Goal: Check status: Check status

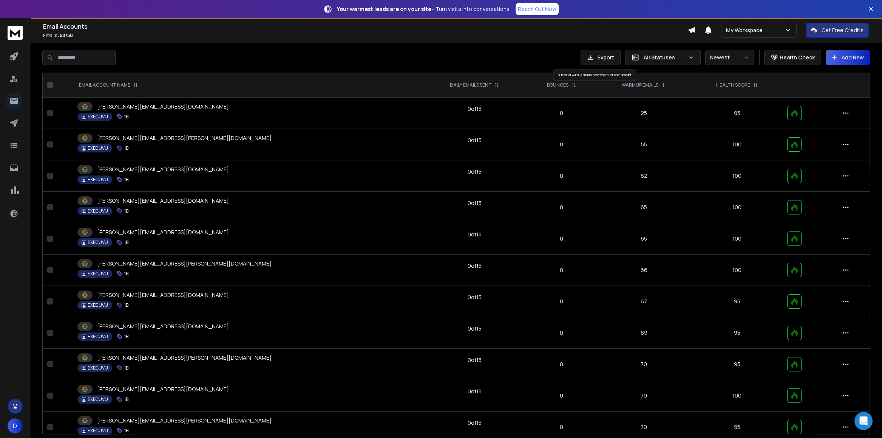
click at [622, 86] on p "WARMUP EMAILS" at bounding box center [640, 85] width 37 height 6
click at [597, 81] on th "WARMUP EMAILS" at bounding box center [644, 85] width 95 height 25
click at [622, 85] on p "WARMUP EMAILS" at bounding box center [640, 85] width 37 height 6
click at [125, 106] on p "[PERSON_NAME][EMAIL_ADDRESS][DOMAIN_NAME]" at bounding box center [163, 107] width 132 height 8
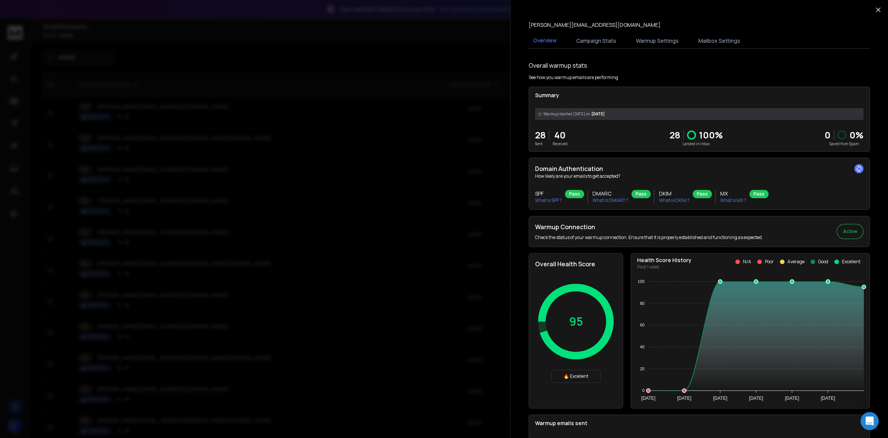
click at [874, 10] on icon "button" at bounding box center [878, 10] width 8 height 8
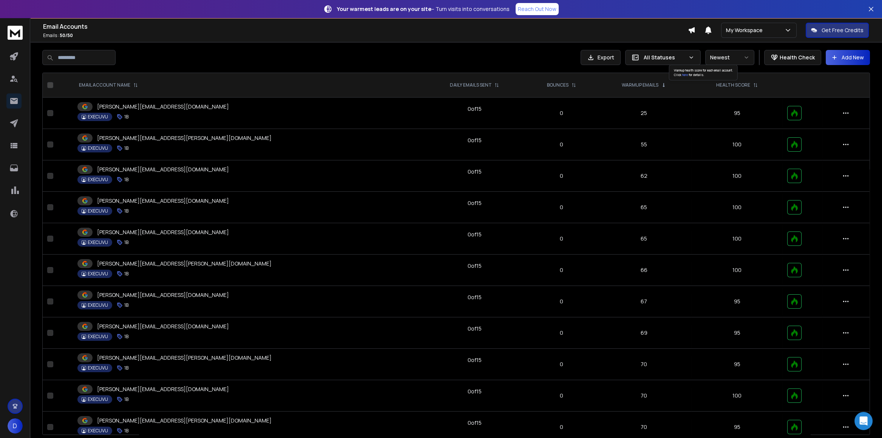
click at [716, 85] on p "HEALTH SCORE" at bounding box center [733, 85] width 34 height 6
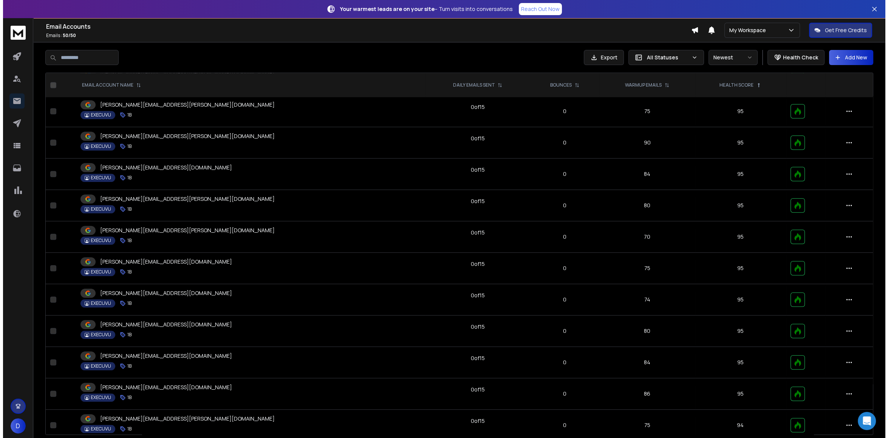
scroll to position [1232, 0]
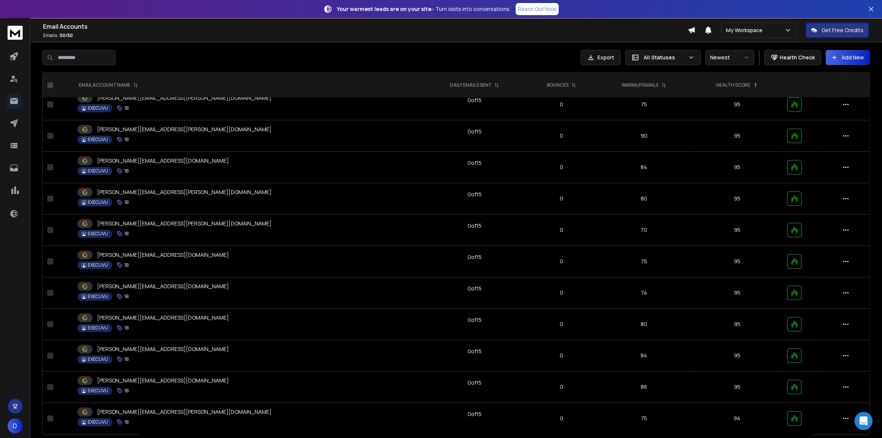
click at [152, 408] on p "[PERSON_NAME][EMAIL_ADDRESS][PERSON_NAME][DOMAIN_NAME]" at bounding box center [184, 412] width 175 height 8
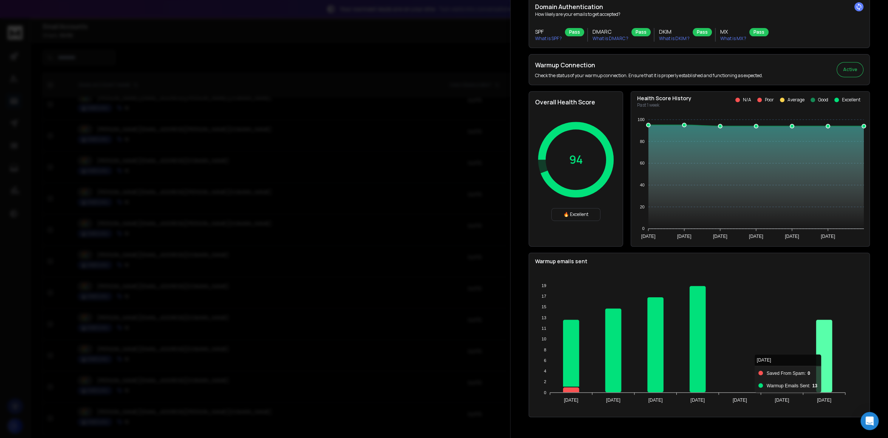
scroll to position [0, 0]
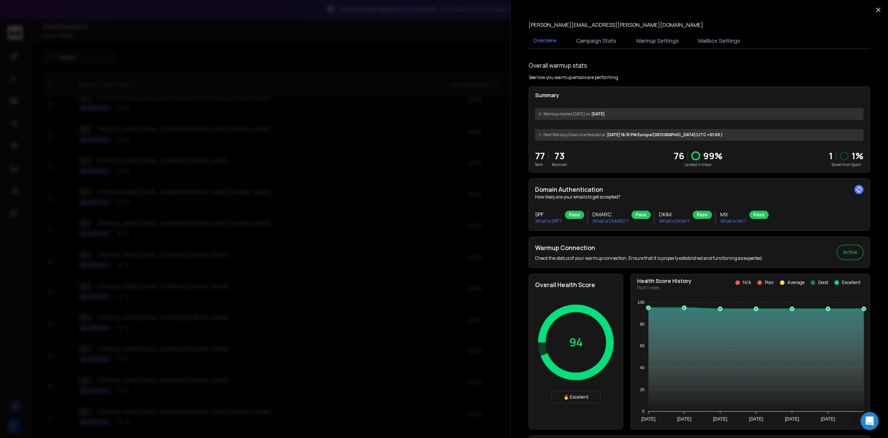
click at [875, 7] on icon "button" at bounding box center [878, 10] width 8 height 8
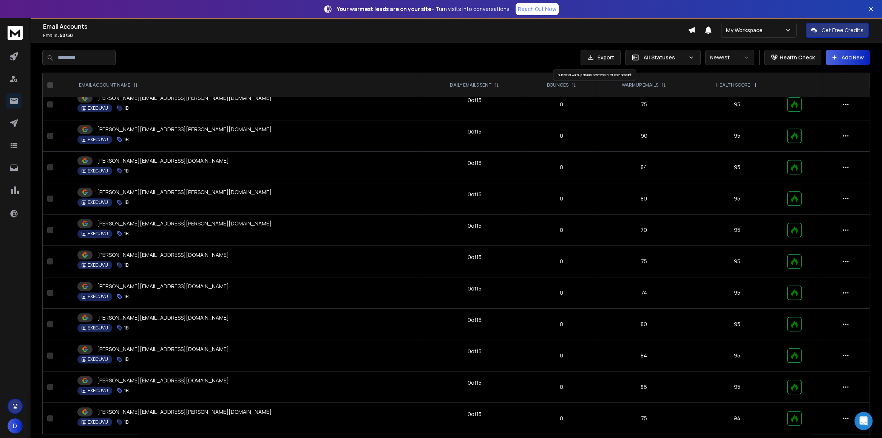
click at [622, 84] on p "WARMUP EMAILS" at bounding box center [640, 85] width 37 height 6
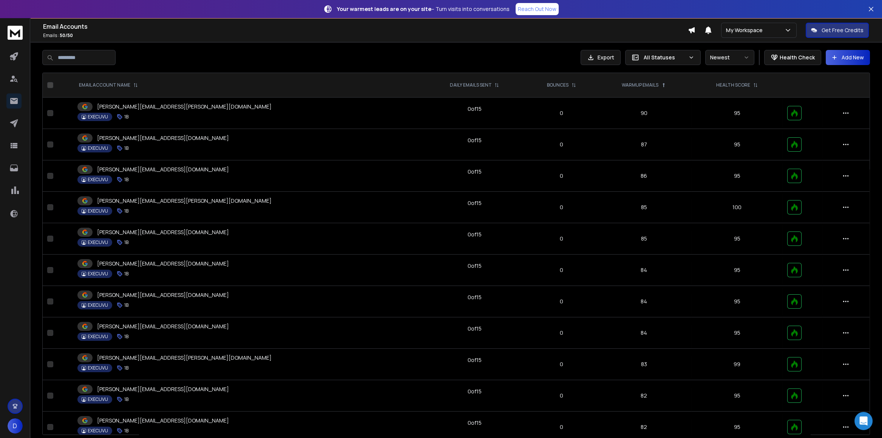
click at [138, 103] on p "[PERSON_NAME][EMAIL_ADDRESS][PERSON_NAME][DOMAIN_NAME]" at bounding box center [184, 107] width 175 height 8
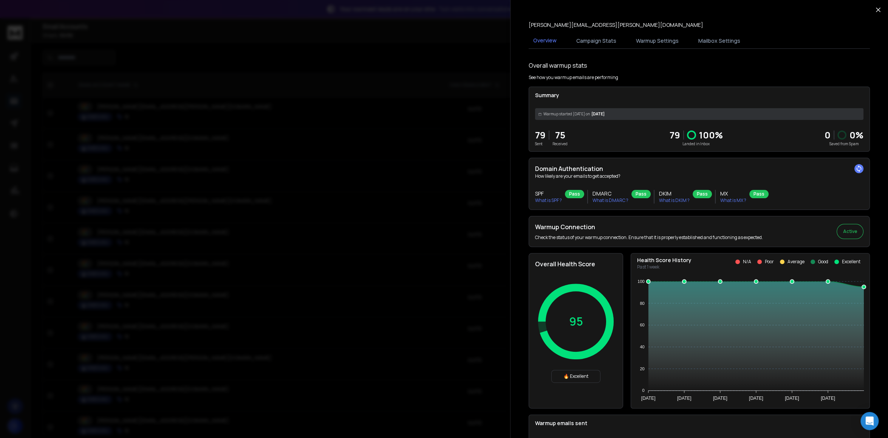
click at [879, 10] on icon "button" at bounding box center [878, 10] width 8 height 8
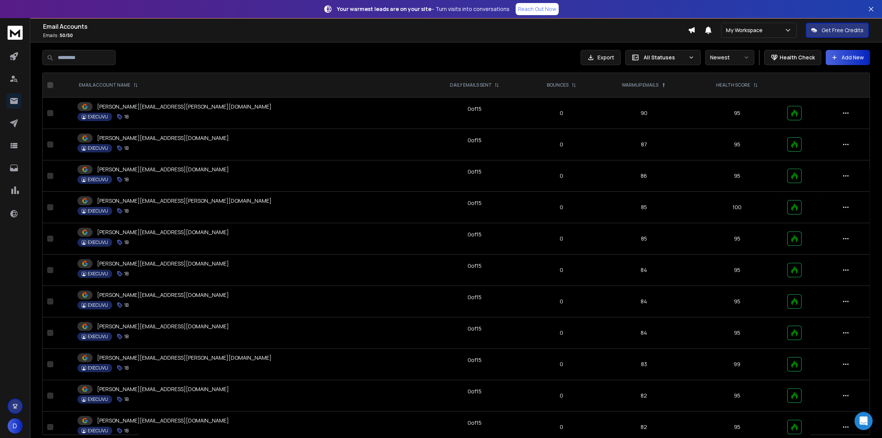
click at [135, 132] on td "[PERSON_NAME][EMAIL_ADDRESS][DOMAIN_NAME] EXECUVU 1B" at bounding box center [248, 144] width 350 height 31
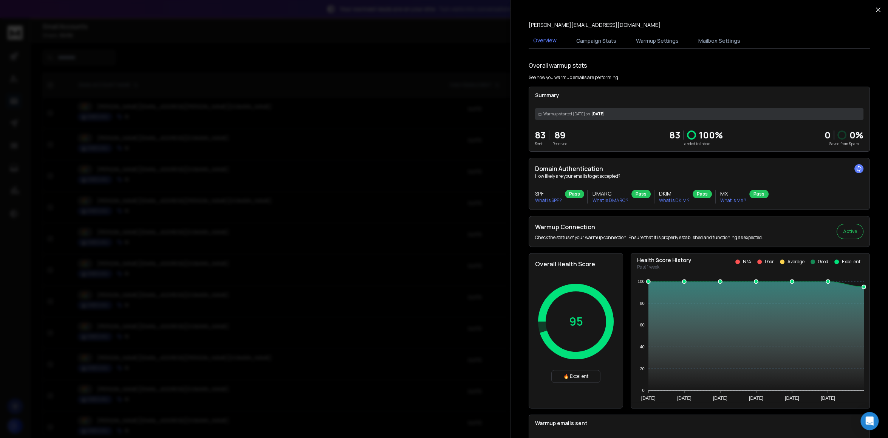
click at [876, 9] on icon "button" at bounding box center [878, 10] width 8 height 8
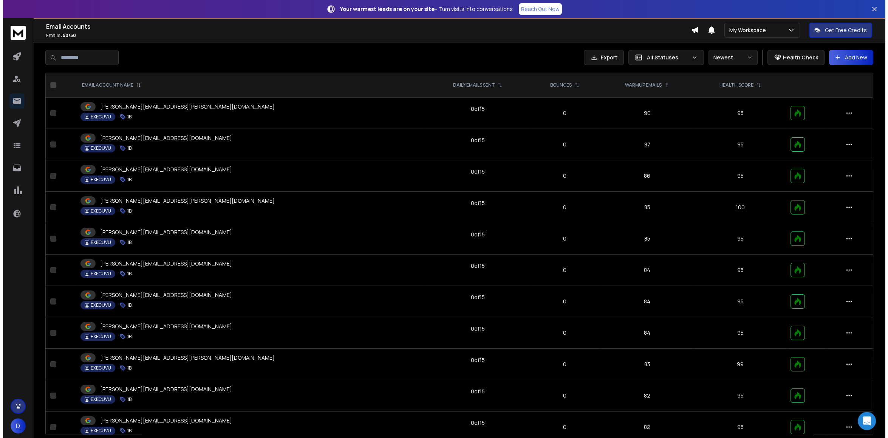
scroll to position [227, 0]
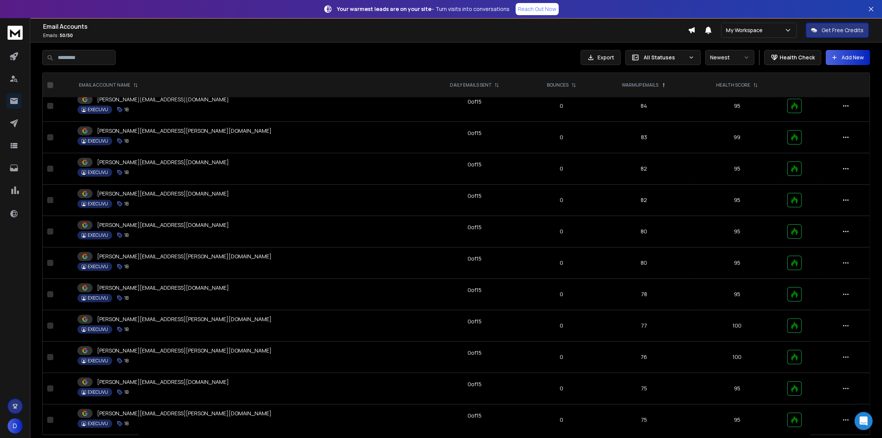
click at [129, 288] on p "[PERSON_NAME][EMAIL_ADDRESS][DOMAIN_NAME]" at bounding box center [163, 288] width 132 height 8
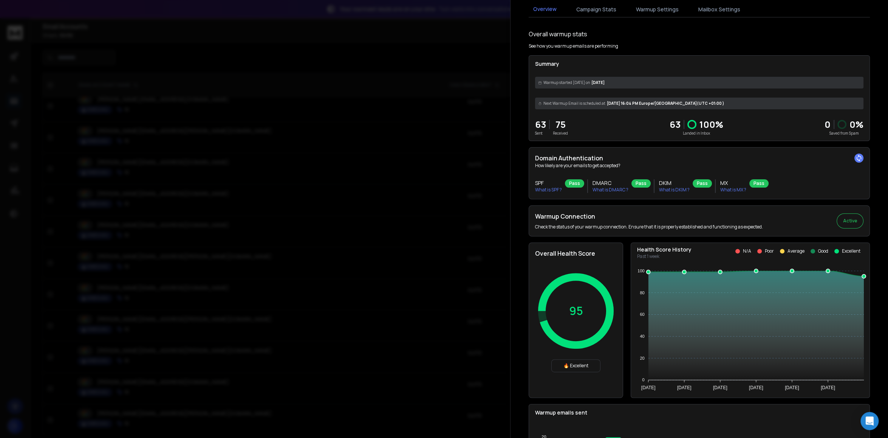
scroll to position [0, 0]
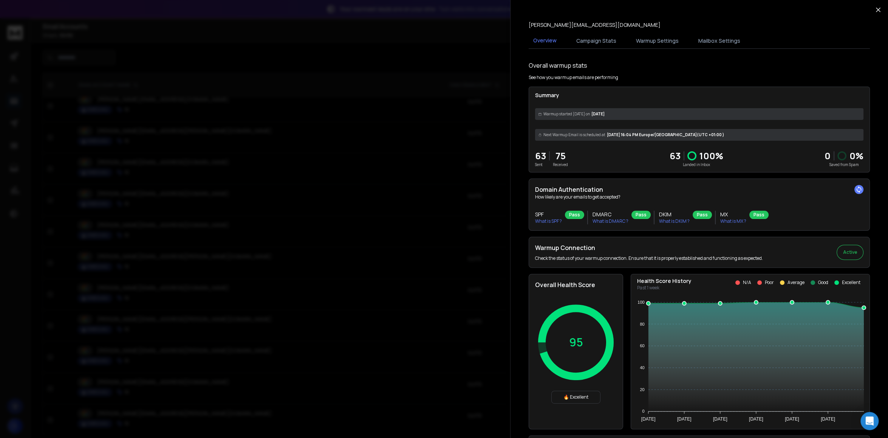
click at [877, 9] on icon "button" at bounding box center [878, 10] width 4 height 4
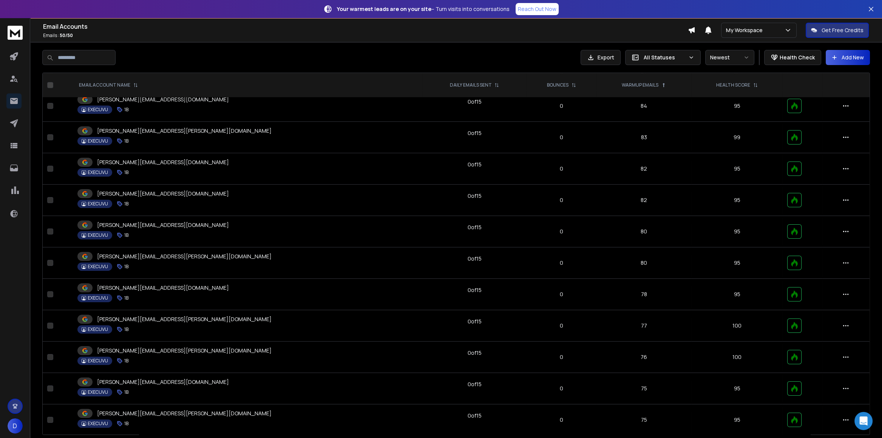
click at [150, 347] on p "[PERSON_NAME][EMAIL_ADDRESS][PERSON_NAME][DOMAIN_NAME]" at bounding box center [184, 351] width 175 height 8
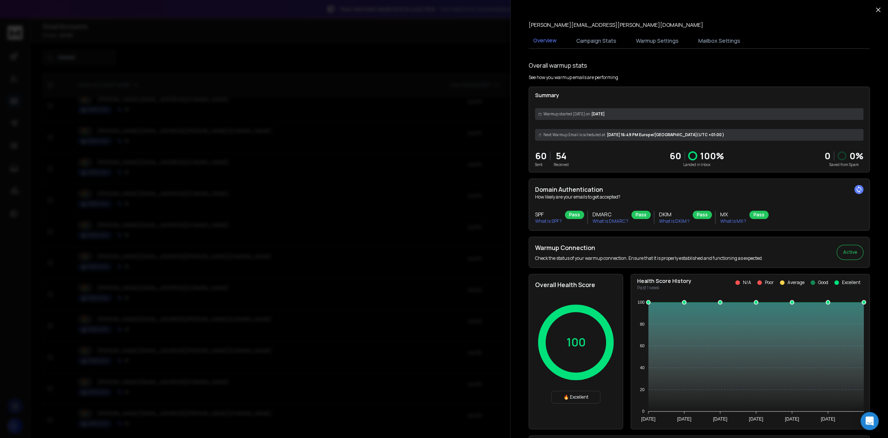
click at [874, 8] on icon "button" at bounding box center [878, 10] width 8 height 8
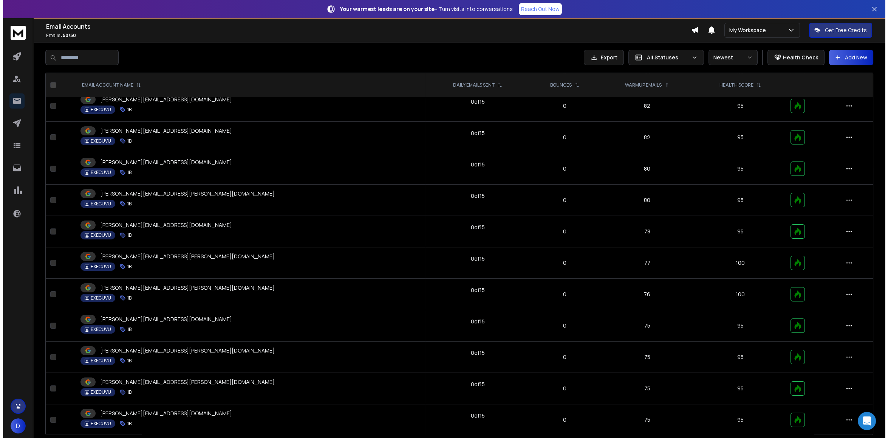
scroll to position [340, 0]
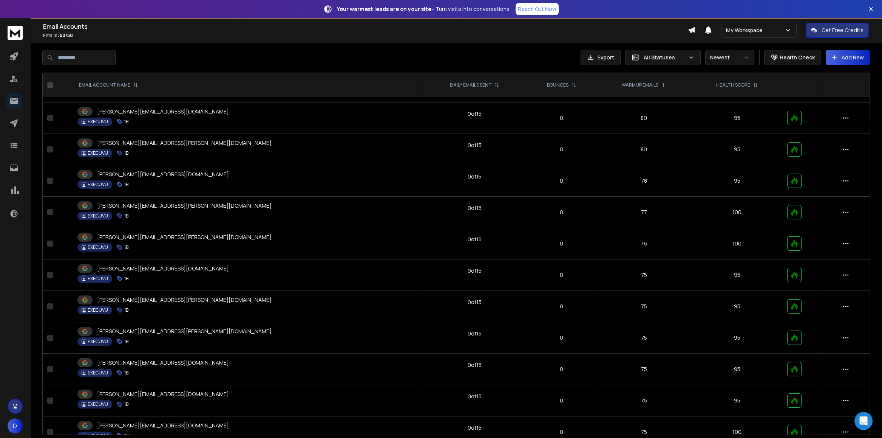
click at [134, 329] on p "[PERSON_NAME][EMAIL_ADDRESS][PERSON_NAME][DOMAIN_NAME]" at bounding box center [184, 331] width 175 height 8
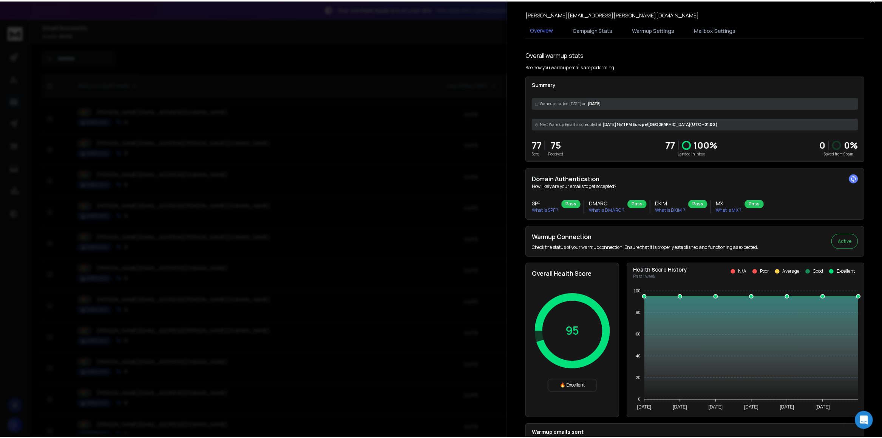
scroll to position [0, 0]
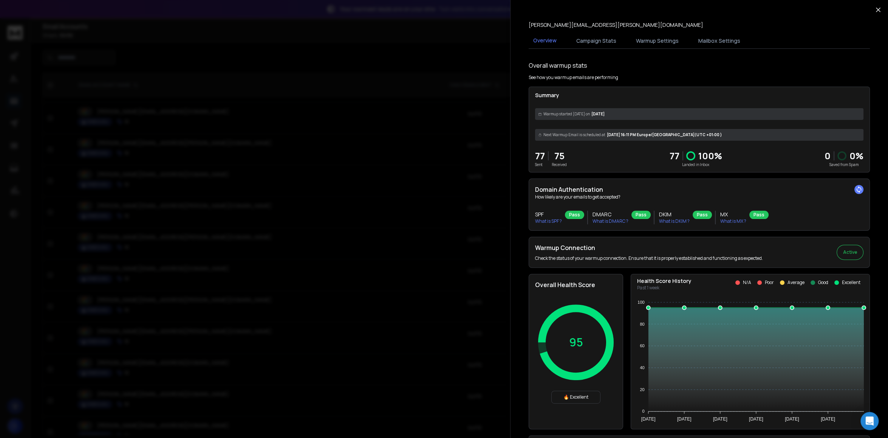
click at [876, 6] on icon "button" at bounding box center [878, 10] width 8 height 8
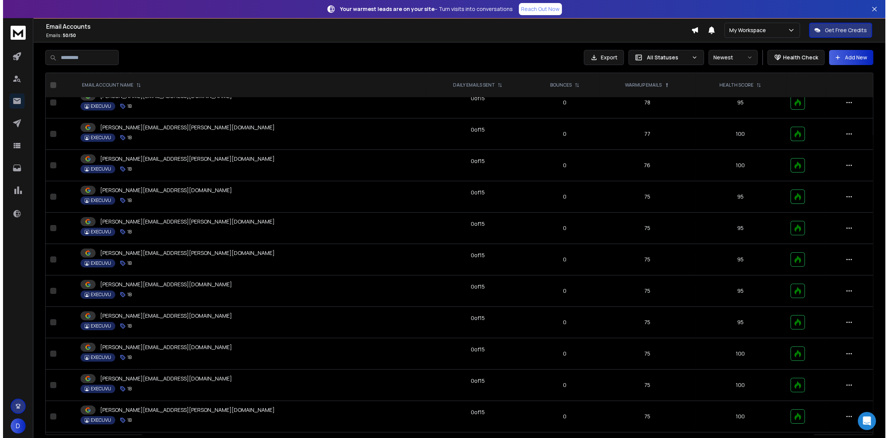
scroll to position [529, 0]
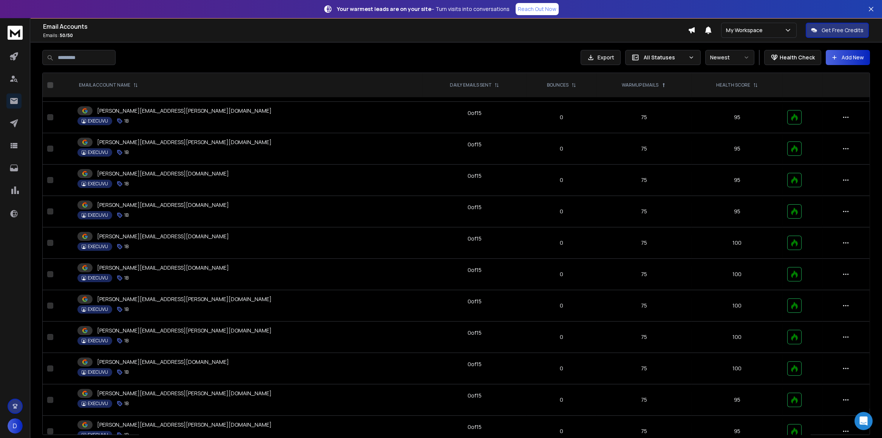
click at [154, 359] on p "[PERSON_NAME][EMAIL_ADDRESS][DOMAIN_NAME]" at bounding box center [163, 362] width 132 height 8
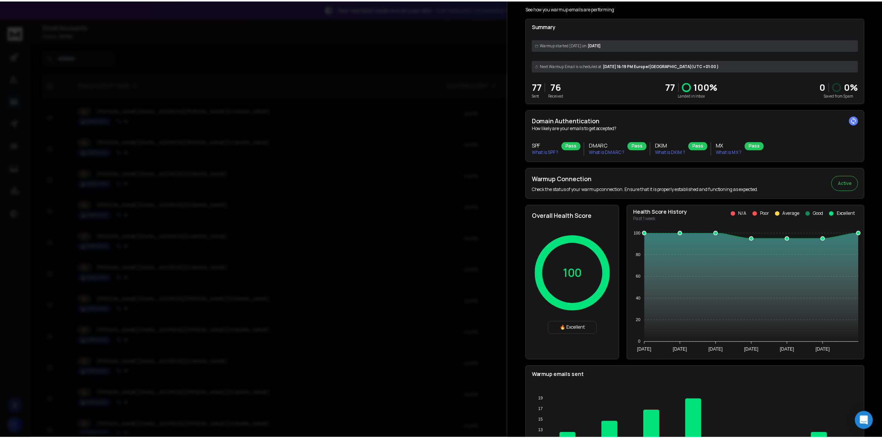
scroll to position [0, 0]
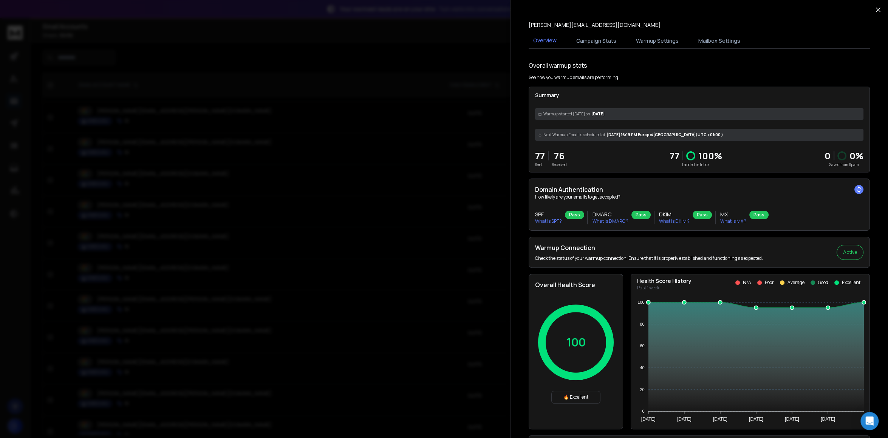
click at [876, 9] on icon "button" at bounding box center [878, 10] width 8 height 8
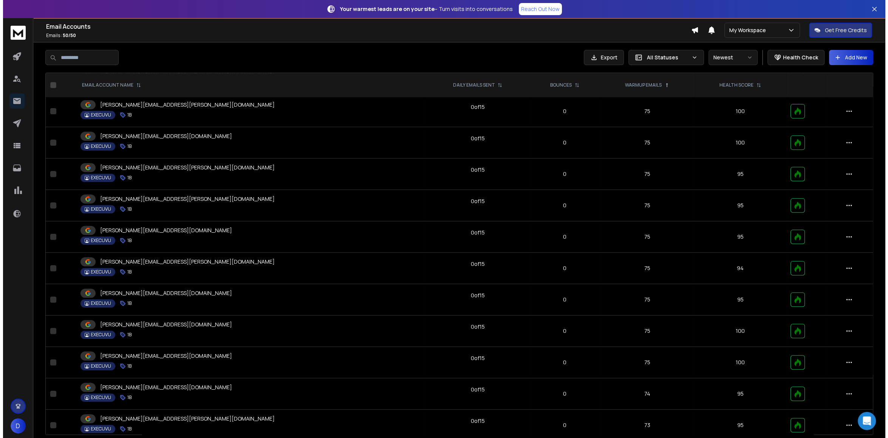
scroll to position [794, 0]
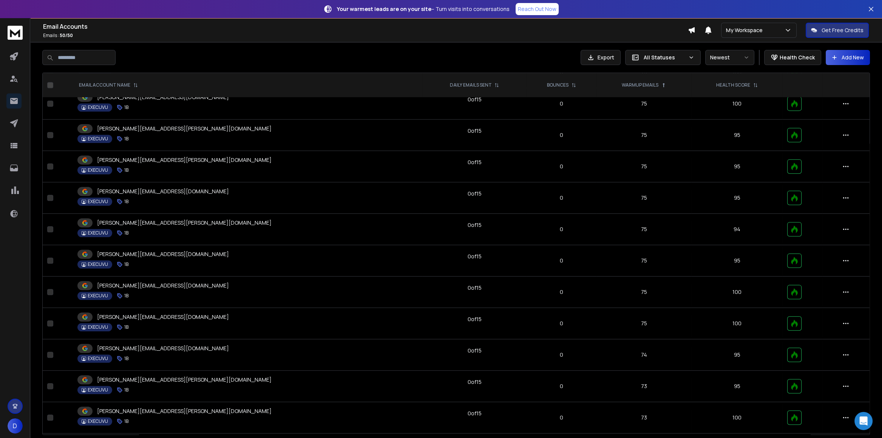
click at [118, 344] on p "[PERSON_NAME][EMAIL_ADDRESS][DOMAIN_NAME]" at bounding box center [163, 348] width 132 height 8
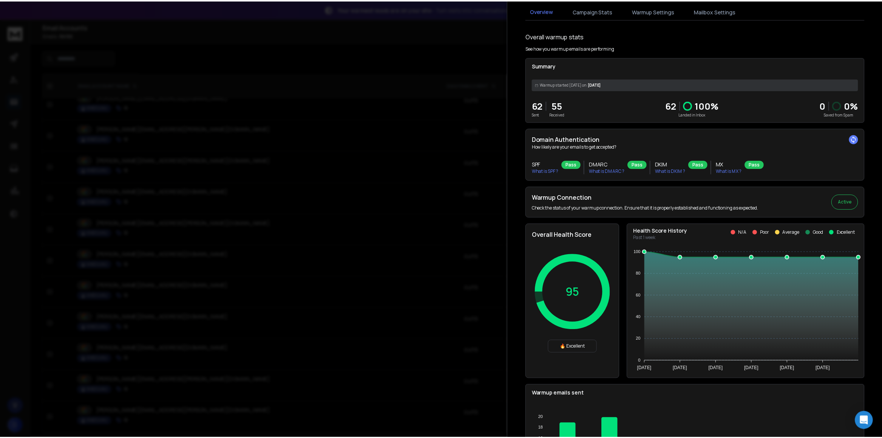
scroll to position [0, 0]
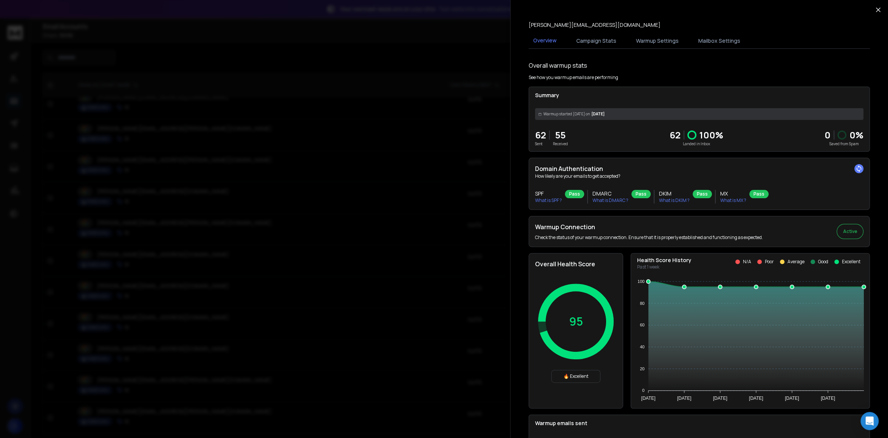
click at [877, 8] on icon "button" at bounding box center [878, 10] width 4 height 4
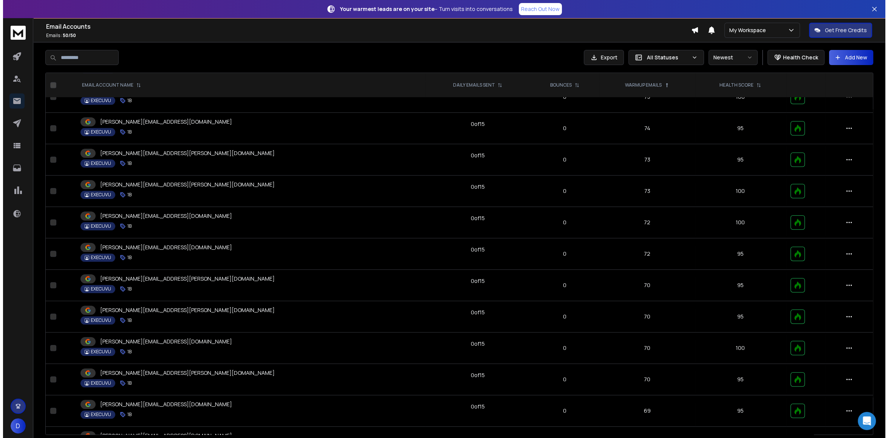
scroll to position [1020, 0]
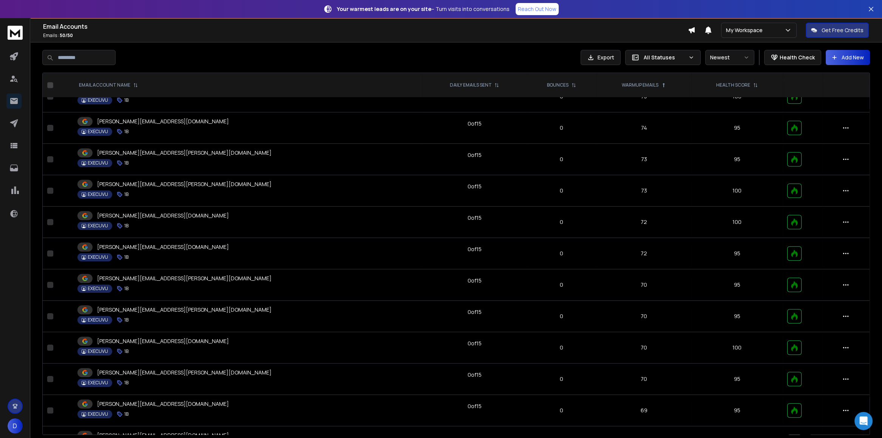
click at [130, 337] on p "[PERSON_NAME][EMAIL_ADDRESS][DOMAIN_NAME]" at bounding box center [163, 341] width 132 height 8
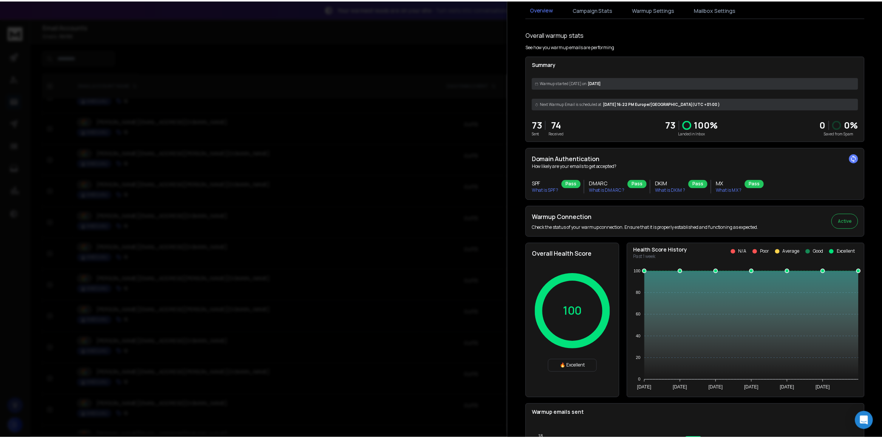
scroll to position [0, 0]
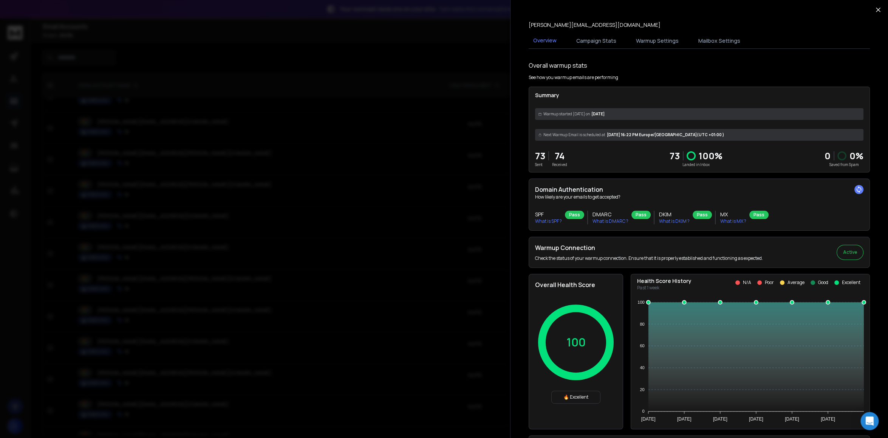
click at [877, 8] on icon "button" at bounding box center [878, 10] width 4 height 4
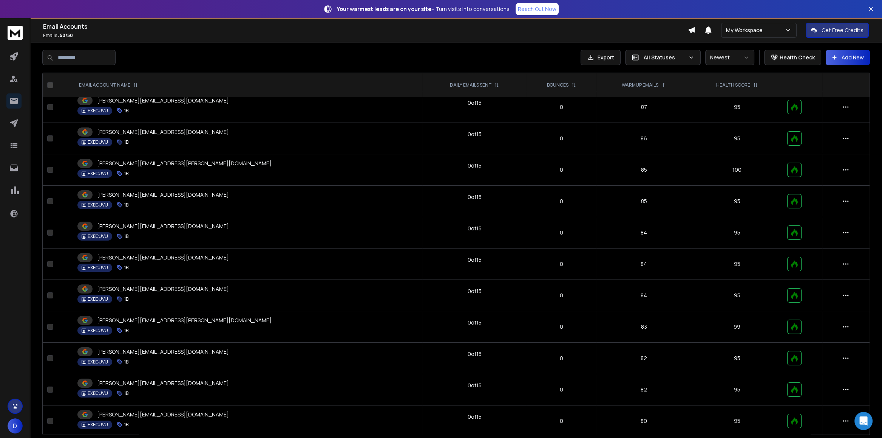
scroll to position [38, 0]
